Goal: Task Accomplishment & Management: Complete application form

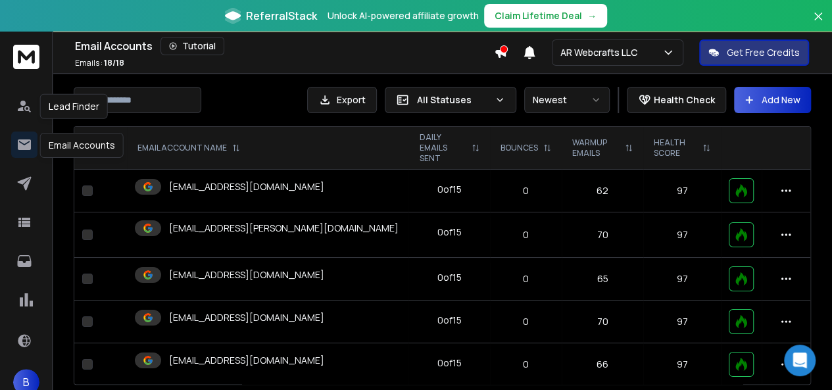
click at [32, 160] on div at bounding box center [26, 147] width 30 height 31
click at [27, 153] on link at bounding box center [24, 145] width 26 height 26
click at [26, 103] on icon at bounding box center [24, 106] width 16 height 16
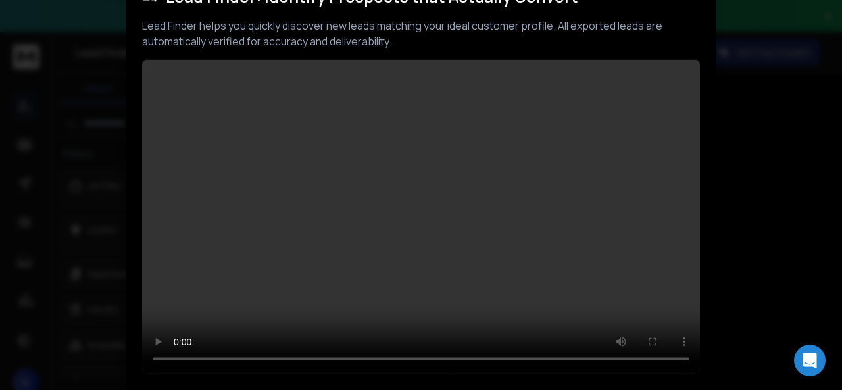
click at [18, 62] on div at bounding box center [421, 195] width 842 height 390
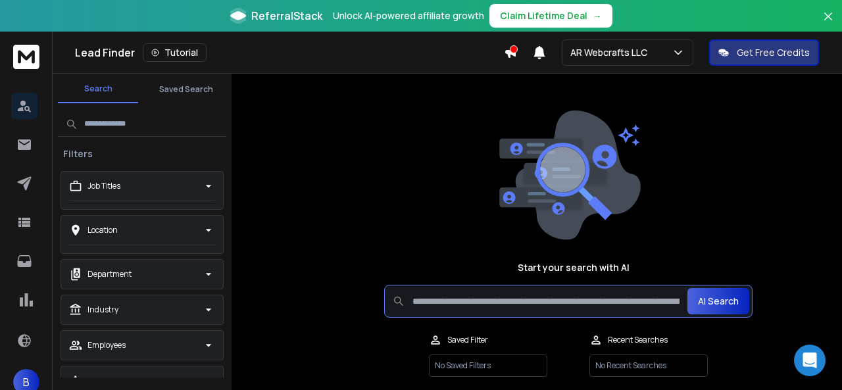
click at [825, 9] on button "Close banner" at bounding box center [828, 24] width 17 height 32
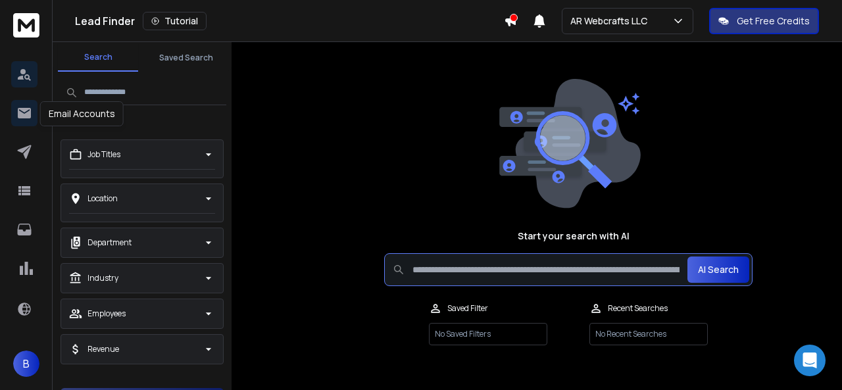
click at [24, 107] on icon at bounding box center [24, 113] width 16 height 16
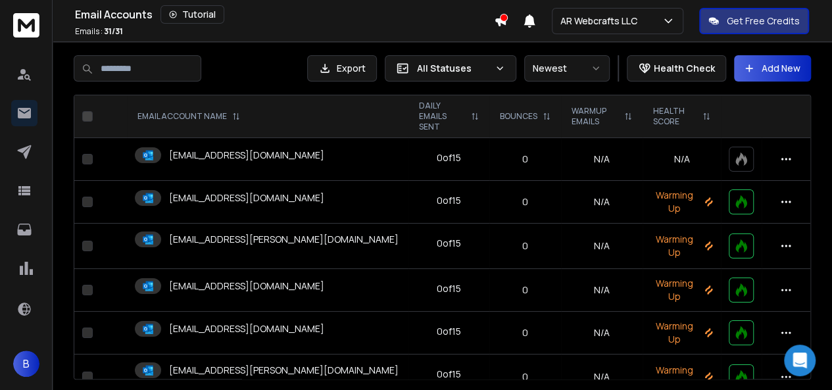
click at [770, 67] on button "Add New" at bounding box center [772, 68] width 77 height 26
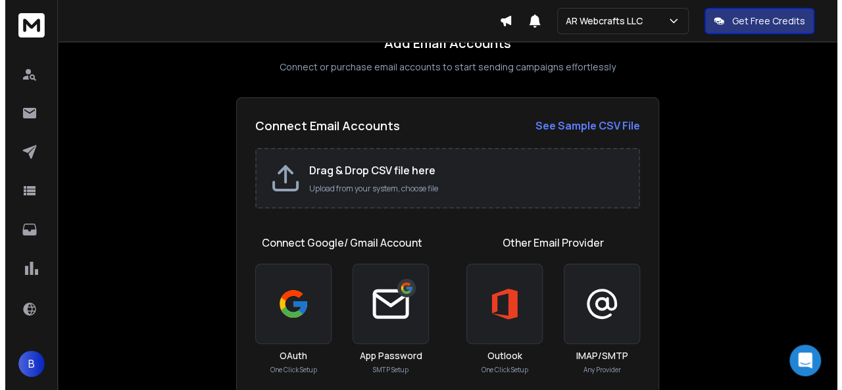
scroll to position [61, 0]
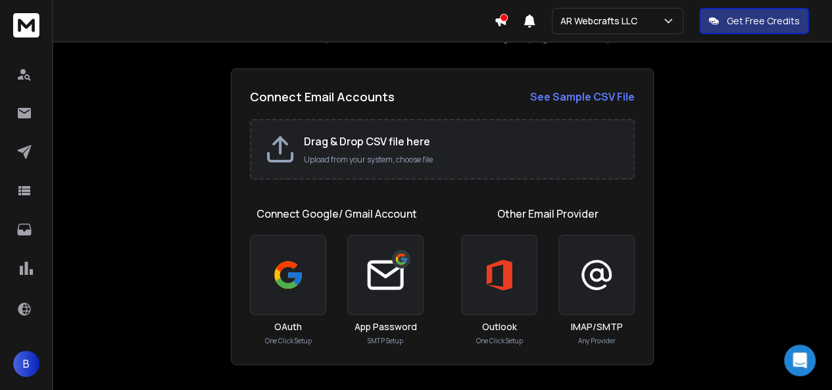
click at [485, 295] on div at bounding box center [499, 275] width 76 height 80
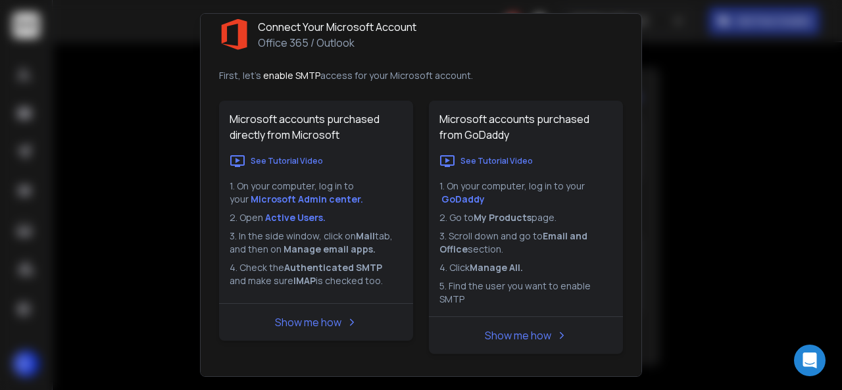
scroll to position [82, 0]
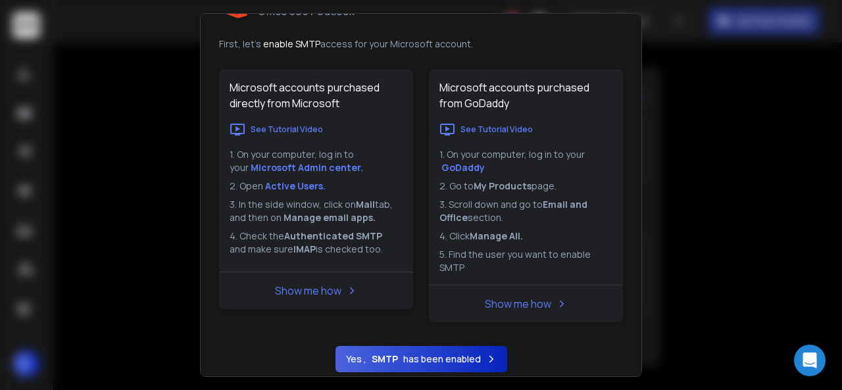
click at [458, 346] on button "Yes , SMTP has been enabled" at bounding box center [421, 359] width 172 height 26
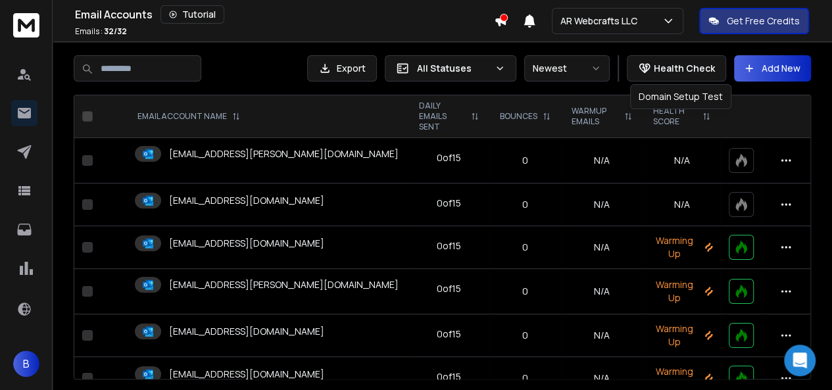
click at [763, 66] on button "Add New" at bounding box center [772, 68] width 77 height 26
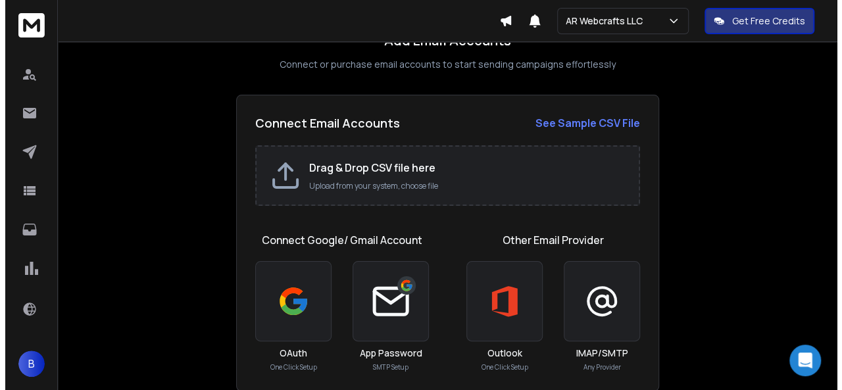
scroll to position [61, 0]
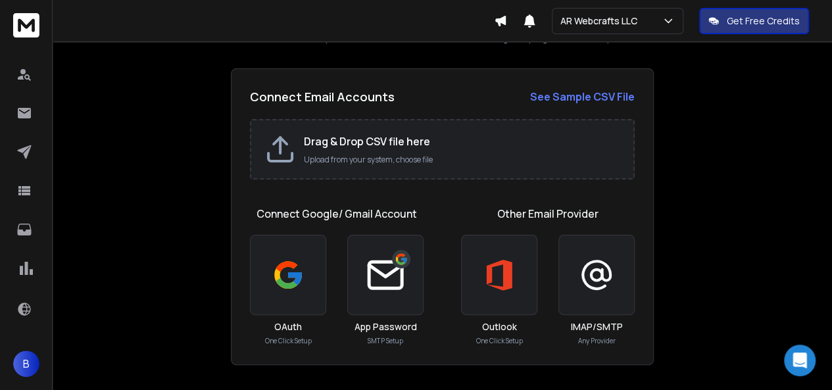
click at [490, 276] on icon at bounding box center [499, 274] width 26 height 31
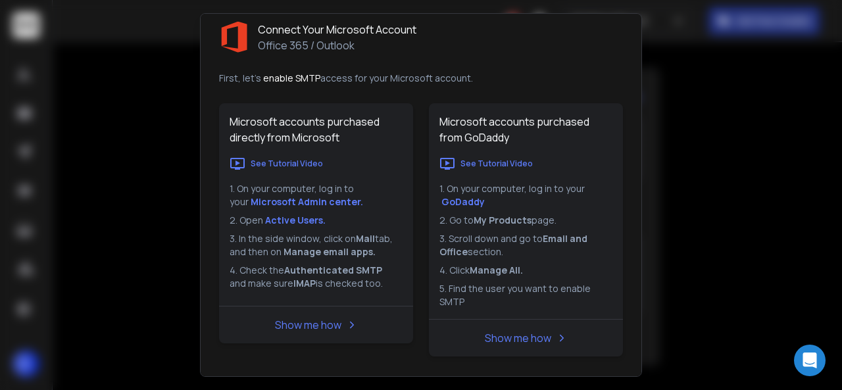
scroll to position [82, 0]
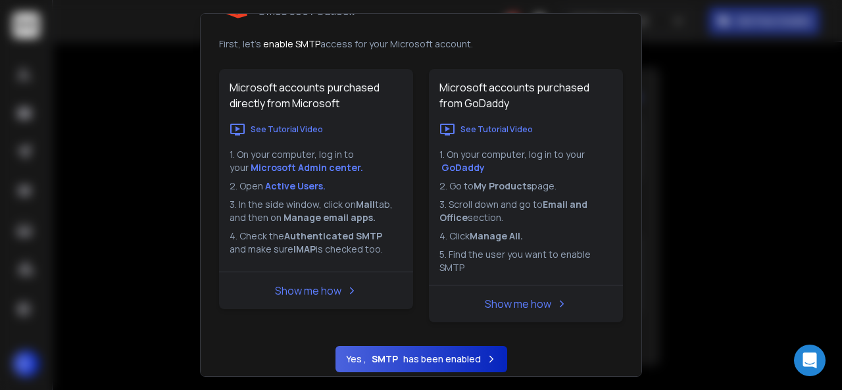
click at [468, 346] on button "Yes , SMTP has been enabled" at bounding box center [421, 359] width 172 height 26
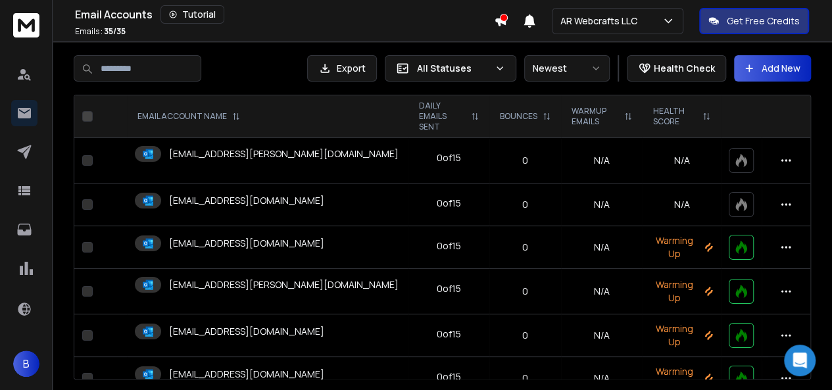
click at [768, 74] on button "Add New" at bounding box center [772, 68] width 77 height 26
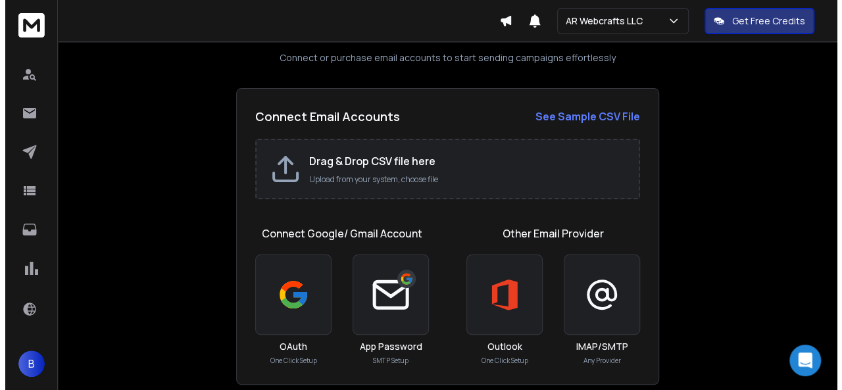
scroll to position [61, 0]
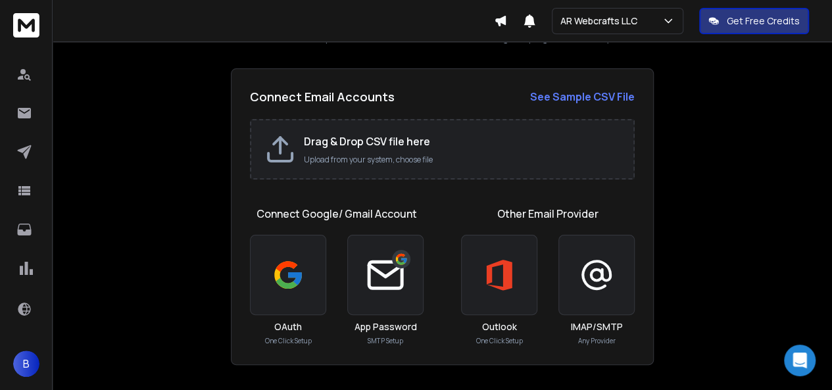
click at [512, 291] on div at bounding box center [499, 275] width 33 height 37
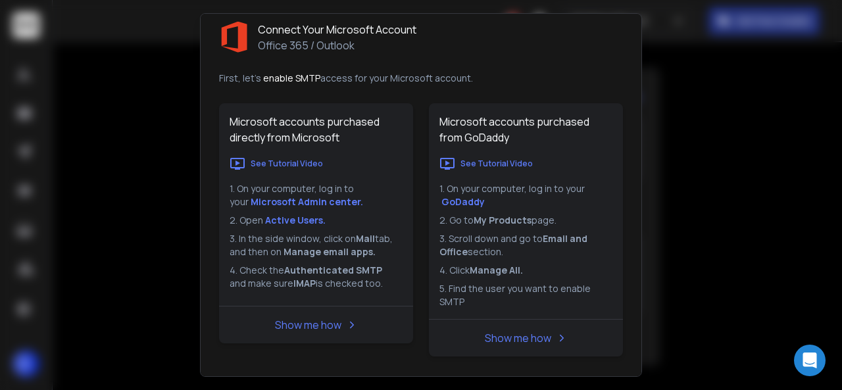
scroll to position [82, 0]
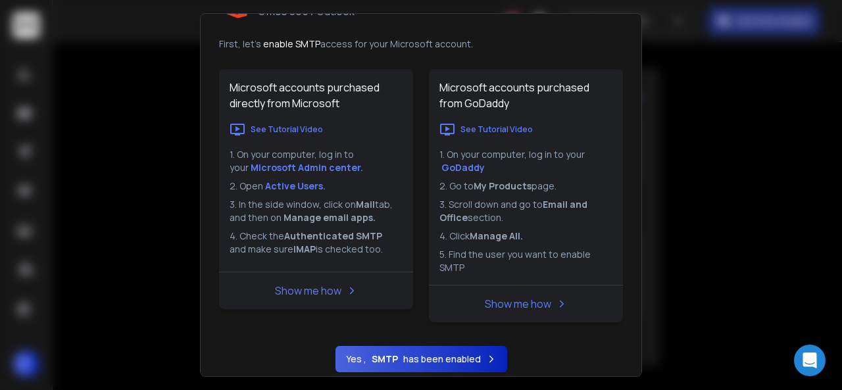
click at [478, 346] on button "Yes , SMTP has been enabled" at bounding box center [421, 359] width 172 height 26
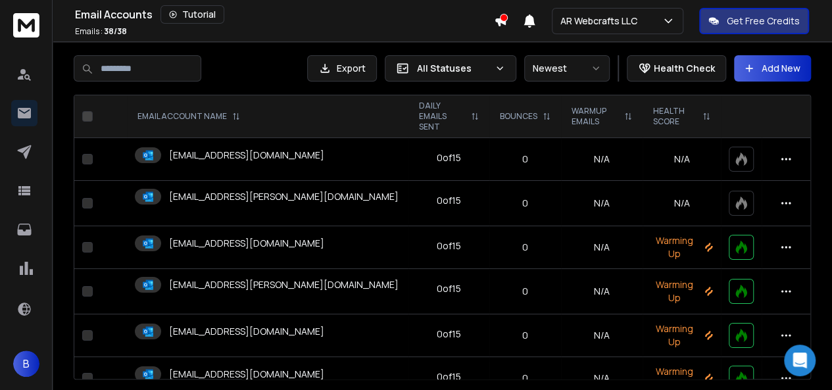
click at [776, 68] on button "Add New" at bounding box center [772, 68] width 77 height 26
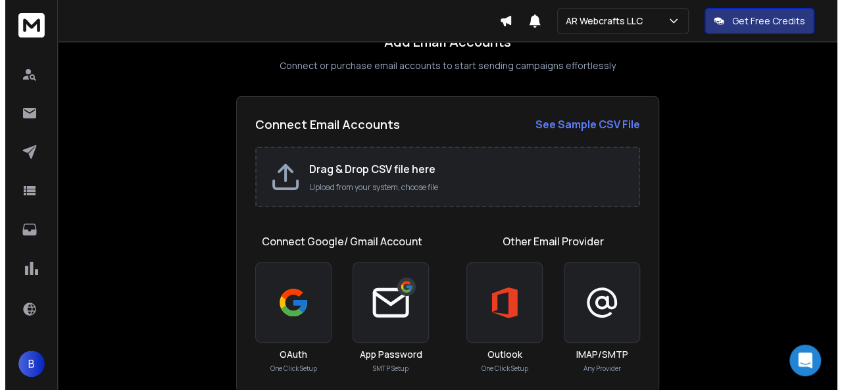
scroll to position [61, 0]
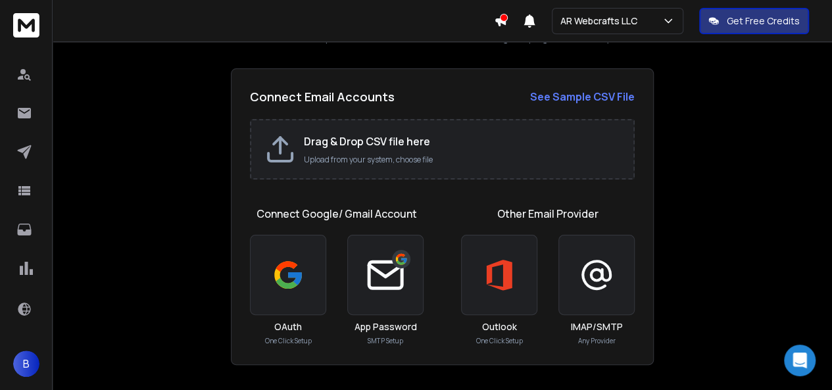
click at [488, 266] on icon at bounding box center [499, 274] width 26 height 31
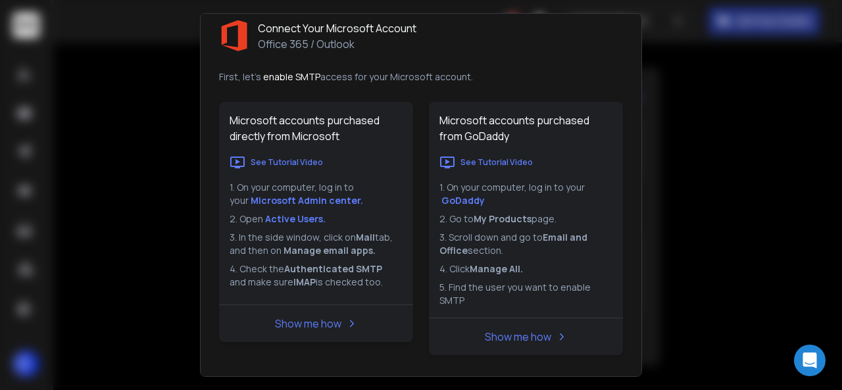
scroll to position [82, 0]
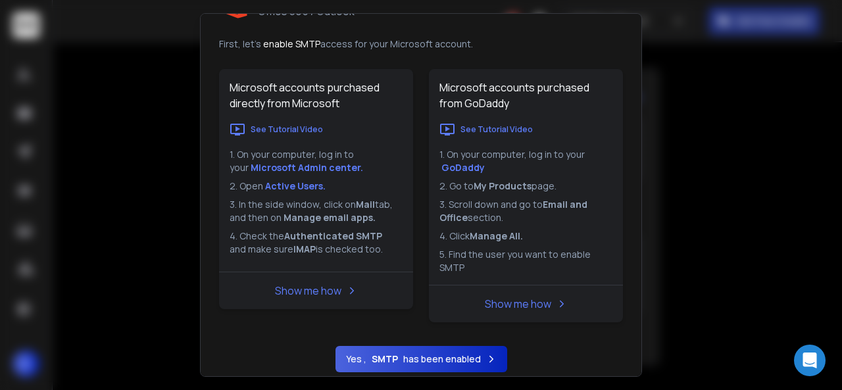
click at [442, 347] on button "Yes , SMTP has been enabled" at bounding box center [421, 359] width 172 height 26
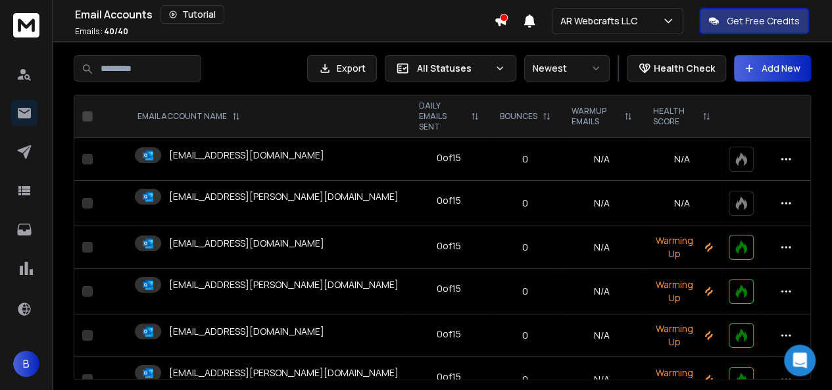
click at [151, 64] on input at bounding box center [138, 68] width 128 height 26
paste input "**********"
type input "**********"
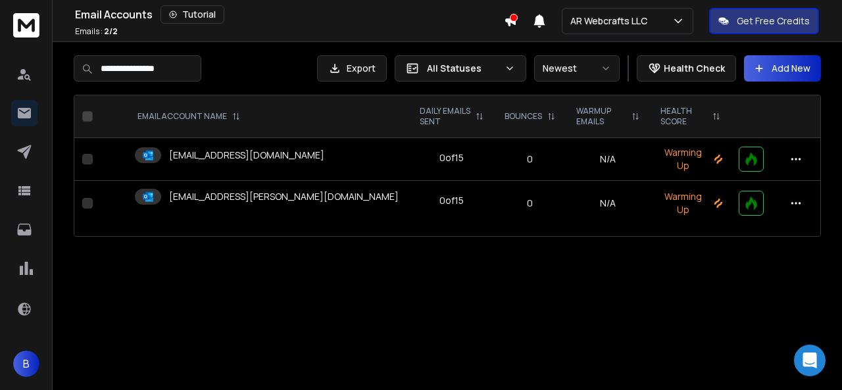
click at [163, 62] on input "**********" at bounding box center [138, 68] width 128 height 26
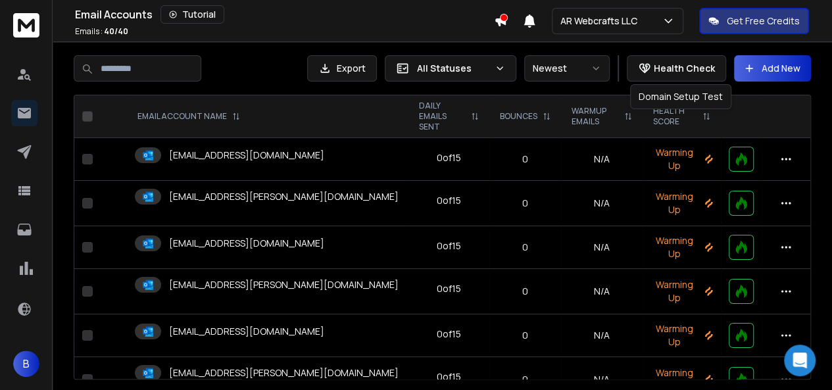
click at [764, 72] on button "Add New" at bounding box center [772, 68] width 77 height 26
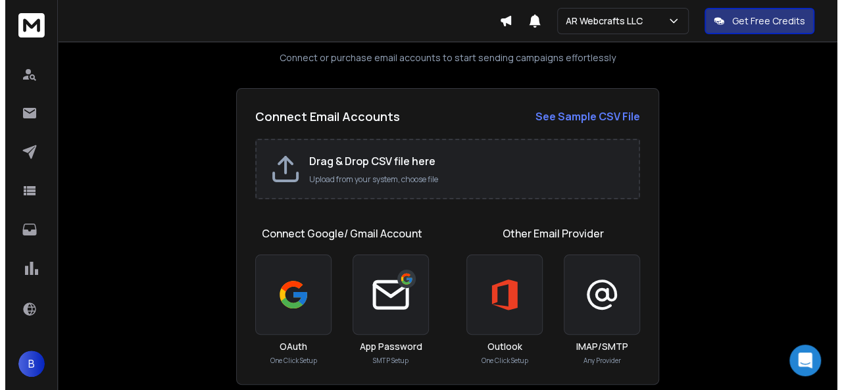
scroll to position [61, 0]
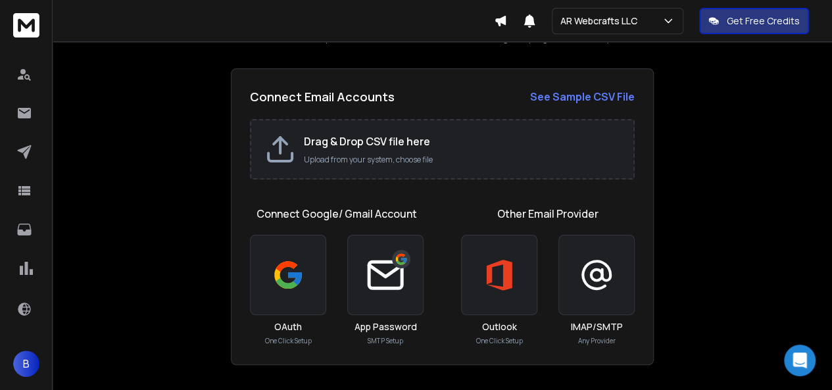
click at [510, 320] on h3 "Outlook" at bounding box center [499, 326] width 35 height 13
click at [496, 295] on div at bounding box center [499, 275] width 76 height 80
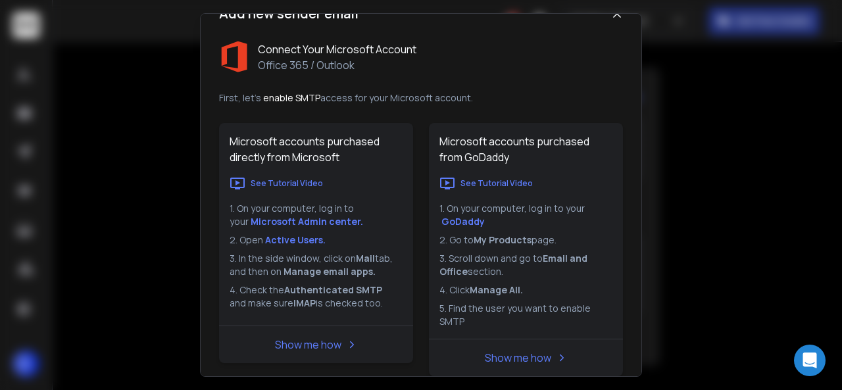
scroll to position [82, 0]
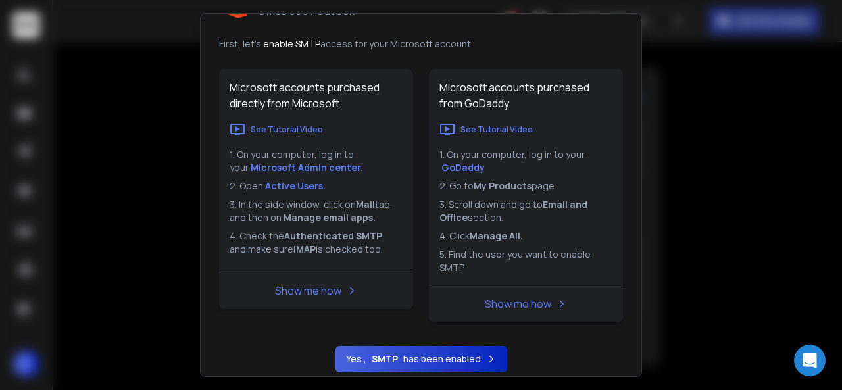
click at [456, 346] on button "Yes , SMTP has been enabled" at bounding box center [421, 359] width 172 height 26
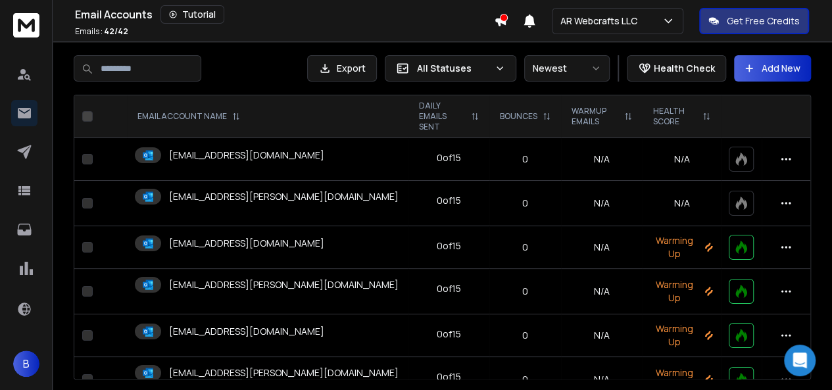
click at [766, 72] on button "Add New" at bounding box center [772, 68] width 77 height 26
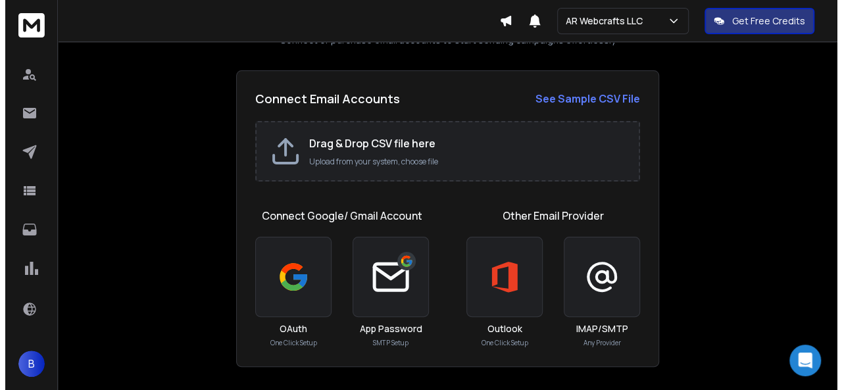
scroll to position [61, 0]
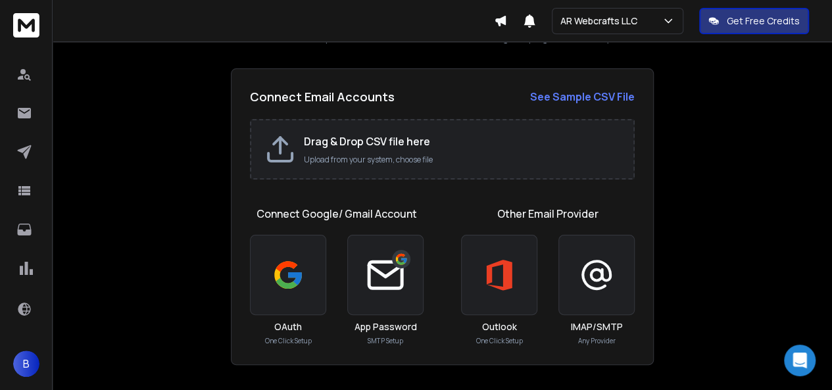
click at [508, 276] on icon at bounding box center [499, 274] width 26 height 31
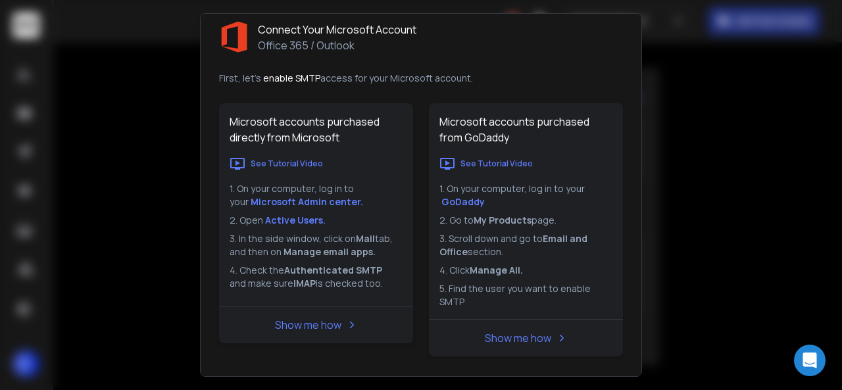
scroll to position [82, 0]
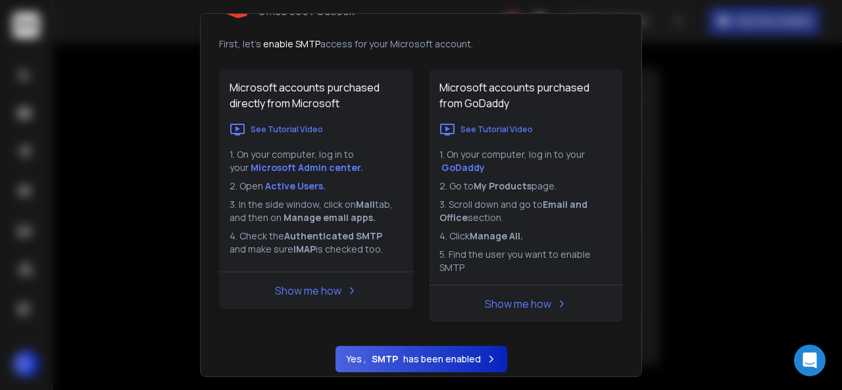
click at [474, 349] on button "Yes , SMTP has been enabled" at bounding box center [421, 359] width 172 height 26
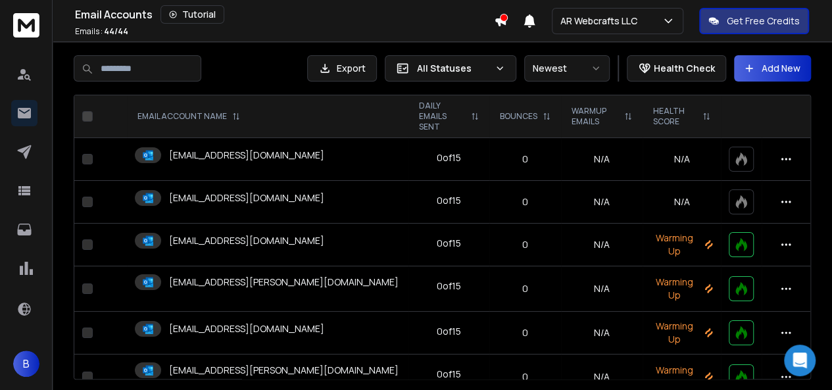
click at [787, 66] on button "Add New" at bounding box center [772, 68] width 77 height 26
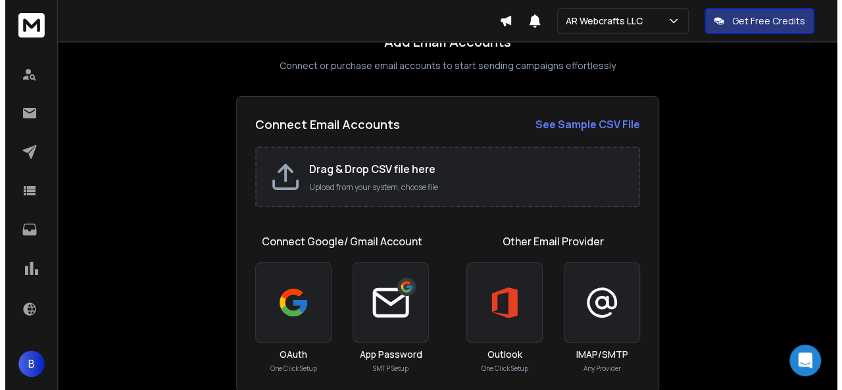
scroll to position [61, 0]
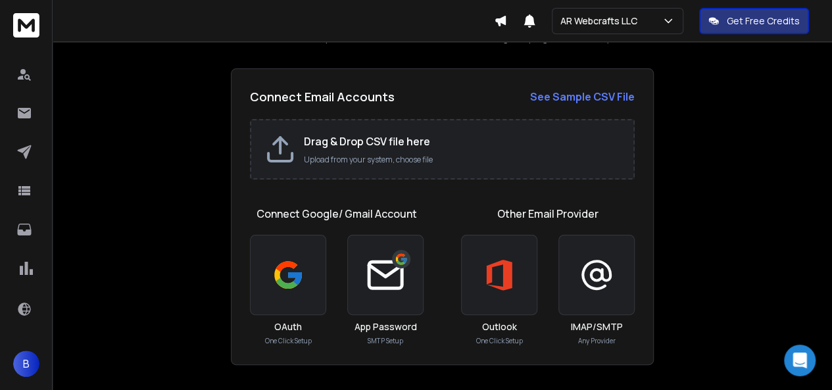
click at [480, 287] on div at bounding box center [499, 275] width 76 height 80
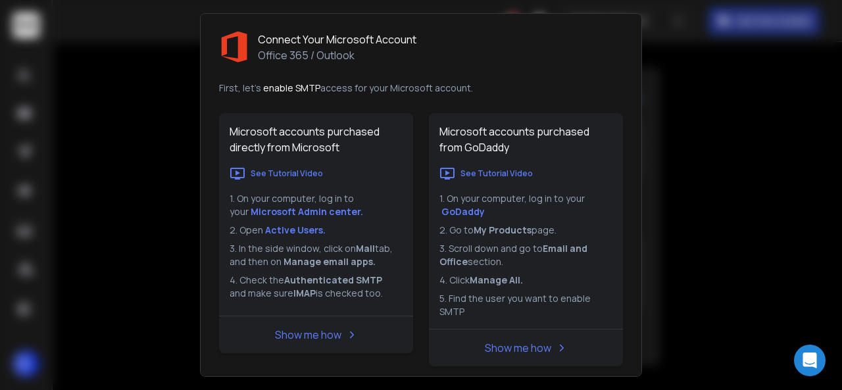
scroll to position [82, 0]
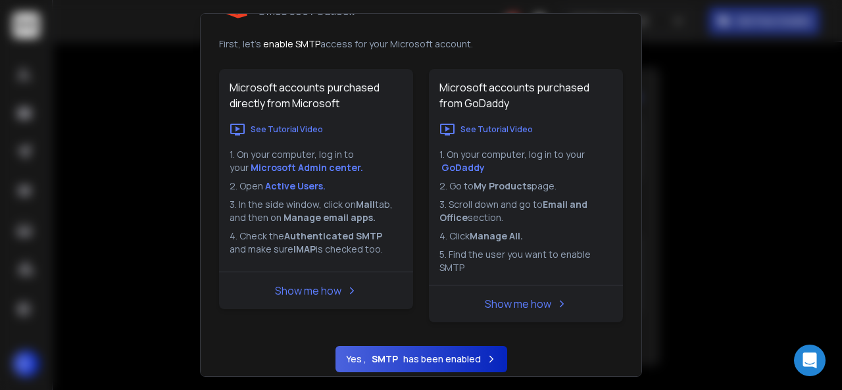
click at [466, 346] on button "Yes , SMTP has been enabled" at bounding box center [421, 359] width 172 height 26
